Goal: Task Accomplishment & Management: Manage account settings

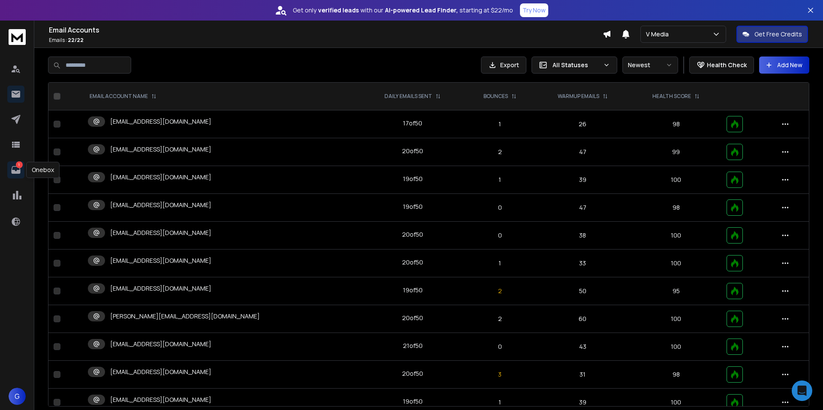
click at [17, 171] on icon at bounding box center [15, 170] width 9 height 8
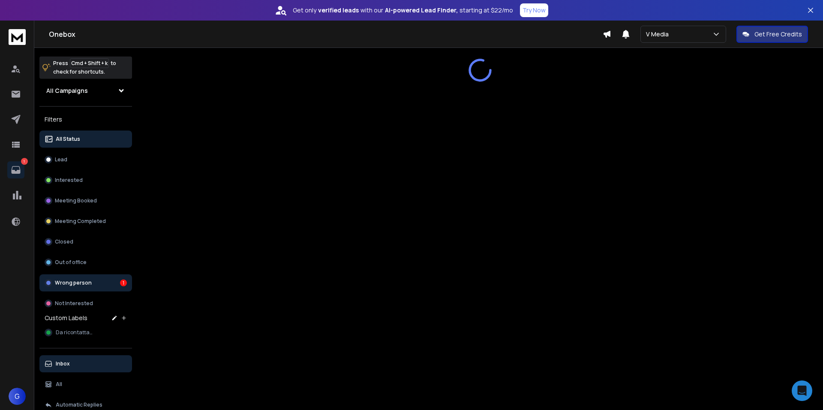
click at [75, 278] on button "Wrong person 1" at bounding box center [85, 283] width 93 height 17
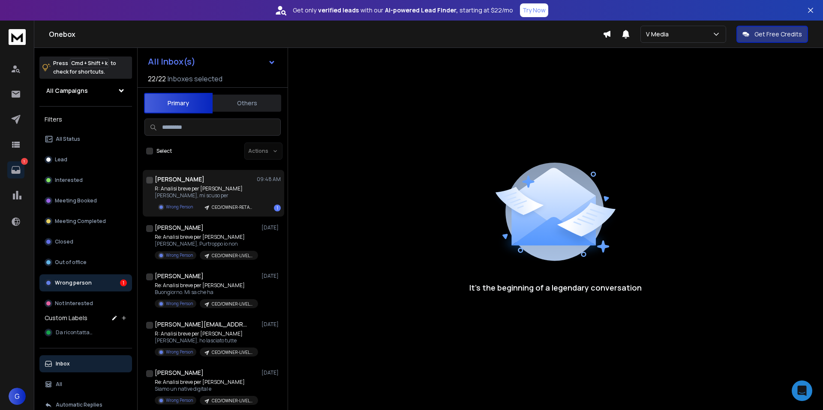
click at [266, 192] on div "R: Analisi breve per [PERSON_NAME], mi scuso per Wrong Person CEO/OWNER-RETARGE…" at bounding box center [218, 199] width 126 height 26
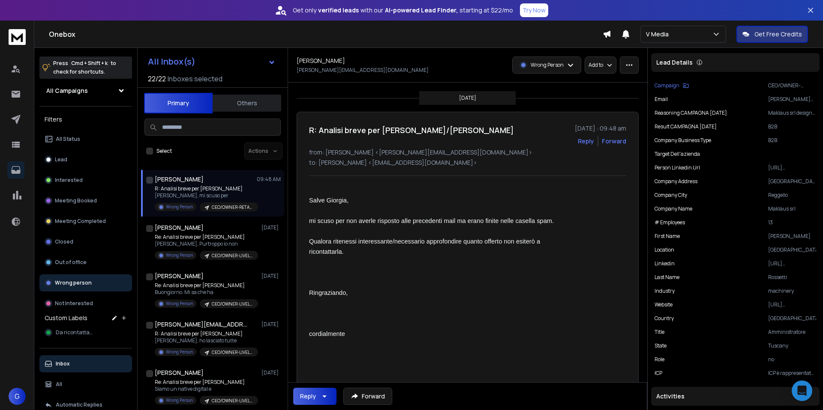
click at [267, 191] on div "R: Analisi breve per [PERSON_NAME], mi scuso per Wrong Person CEO/OWNER-RETARGE…" at bounding box center [218, 199] width 126 height 26
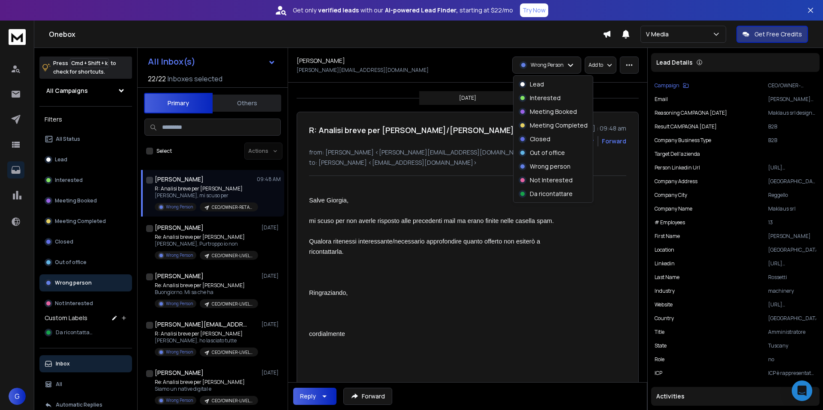
click at [557, 66] on p "Wrong Person" at bounding box center [546, 65] width 33 height 7
click at [557, 182] on p "Not Interested" at bounding box center [551, 180] width 43 height 9
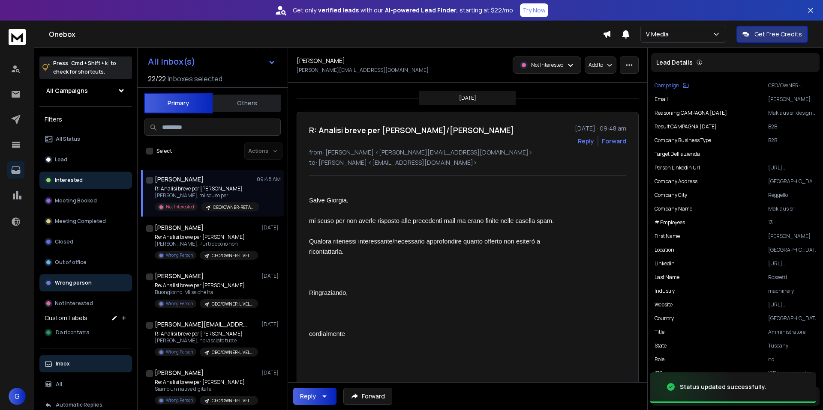
click at [83, 176] on button "Interested" at bounding box center [85, 180] width 93 height 17
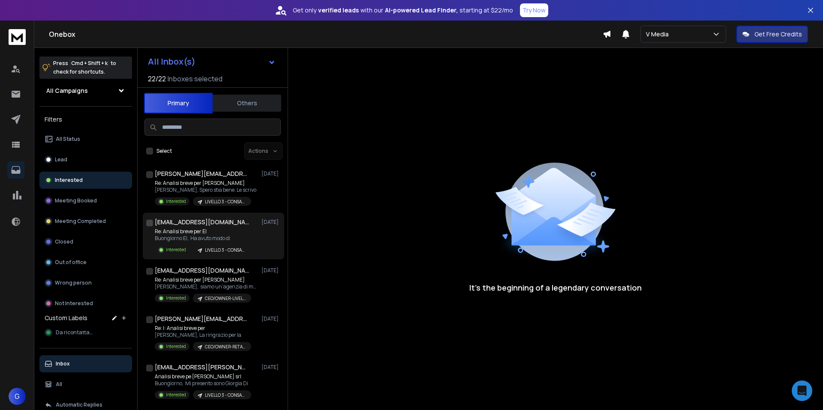
scroll to position [78, 0]
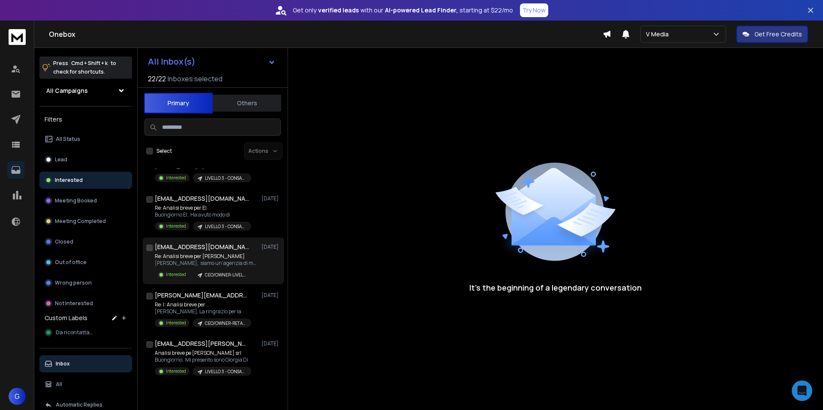
click at [254, 249] on div "[EMAIL_ADDRESS][DOMAIN_NAME] [DATE]" at bounding box center [218, 247] width 126 height 9
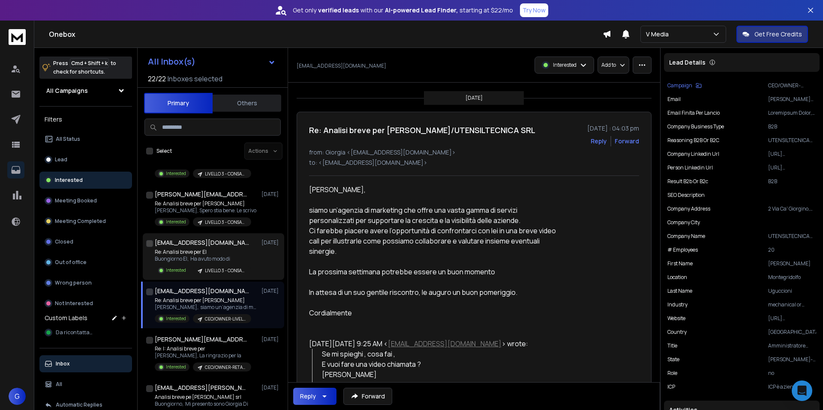
click at [246, 267] on div "LIVELLO 3 - CONSAPEVOLE DEL PROBLEMA test 2 Copy" at bounding box center [222, 270] width 58 height 9
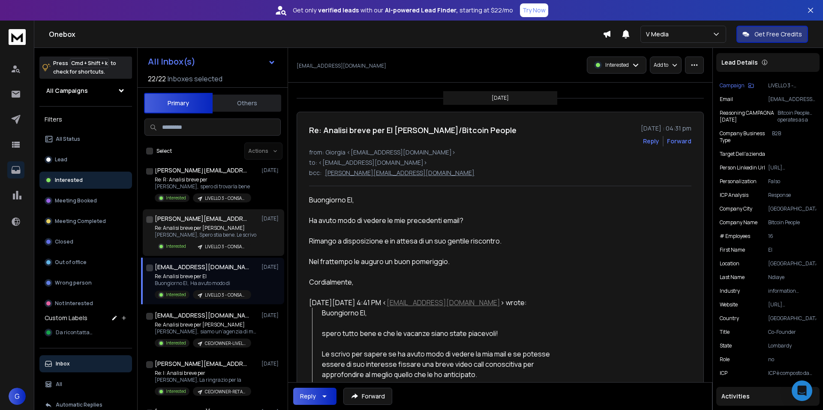
scroll to position [9, 0]
click at [247, 248] on div "LIVELLO 3 - CONSAPEVOLE DEL PROBLEMA test 1" at bounding box center [222, 247] width 58 height 9
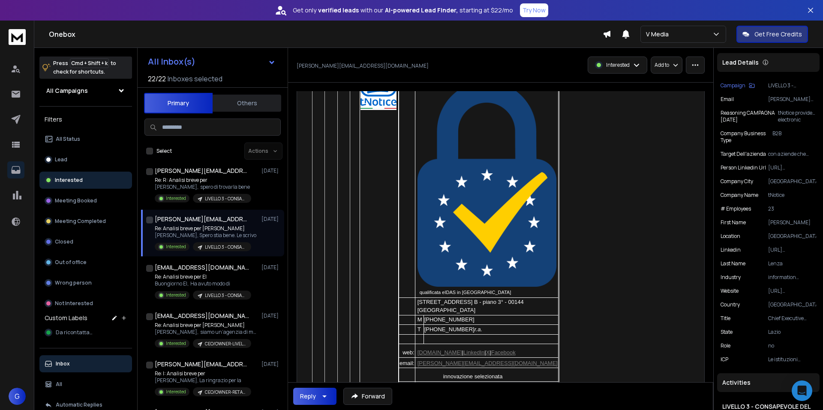
scroll to position [1039, 0]
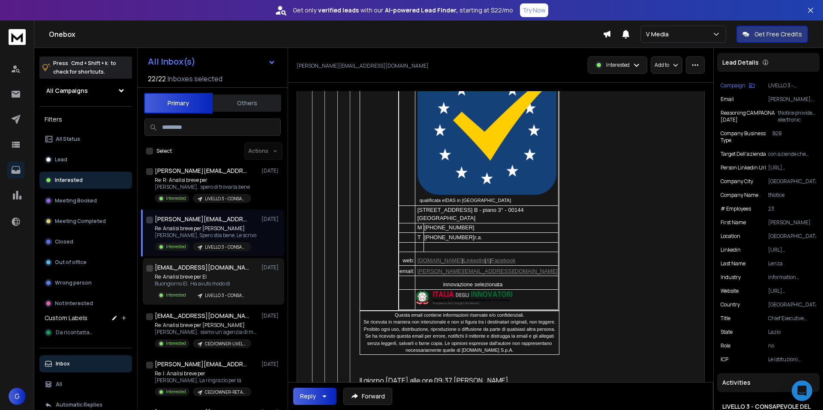
click at [221, 278] on p "Re: Analisi breve per El" at bounding box center [203, 277] width 96 height 7
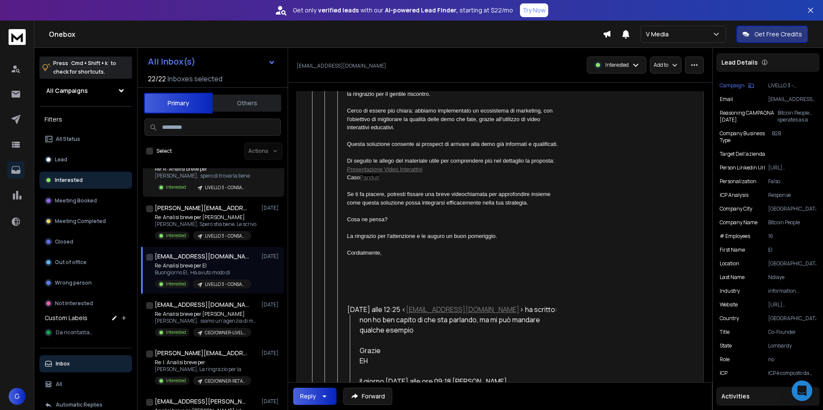
scroll to position [0, 0]
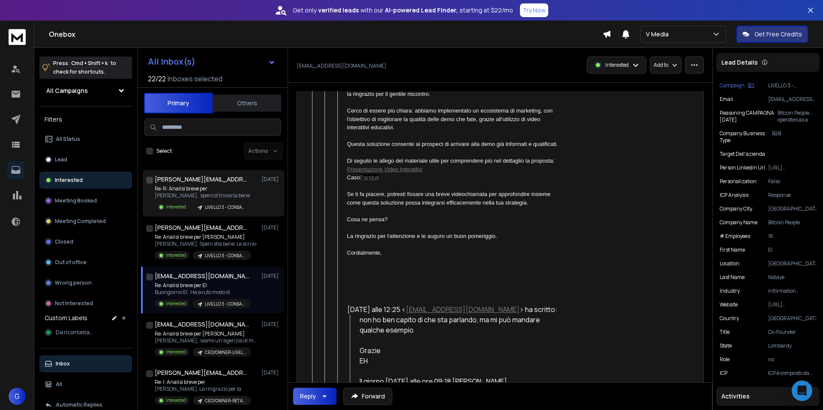
click at [251, 193] on p "[PERSON_NAME], spero di trovarla bene" at bounding box center [203, 195] width 96 height 7
